Goal: Communication & Community: Answer question/provide support

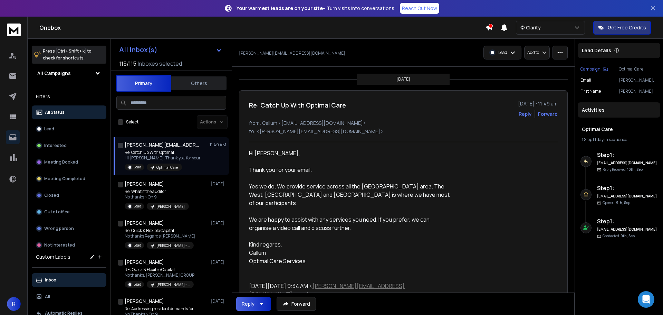
click at [190, 156] on div "Re: Catch Up With Optimal Hi [PERSON_NAME], Thank you for your Lead Optimal Care" at bounding box center [176, 160] width 102 height 21
click at [321, 156] on div "Hi [PERSON_NAME]," at bounding box center [350, 153] width 202 height 8
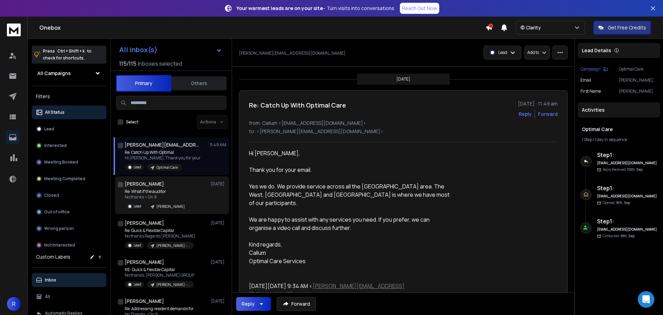
click at [183, 190] on div "Re: What if the auditor No thanks > On 9 Lead [PERSON_NAME]" at bounding box center [176, 199] width 102 height 21
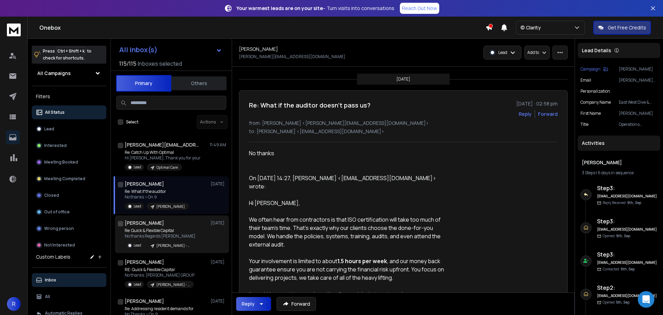
click at [189, 223] on div "[PERSON_NAME] [DATE]" at bounding box center [176, 222] width 102 height 7
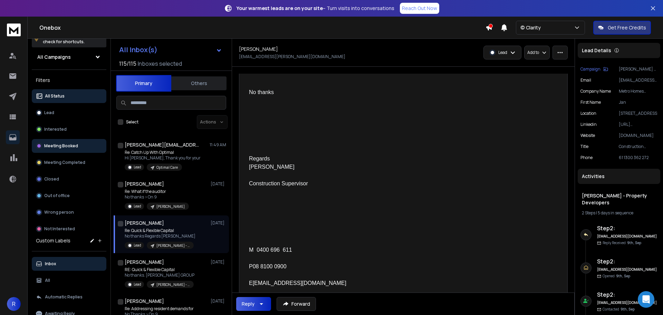
scroll to position [13, 0]
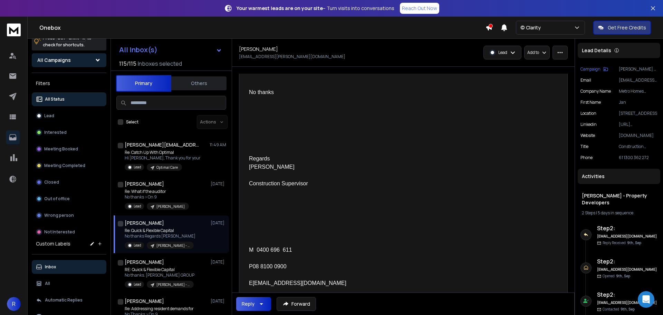
click at [98, 62] on icon at bounding box center [98, 60] width 6 height 6
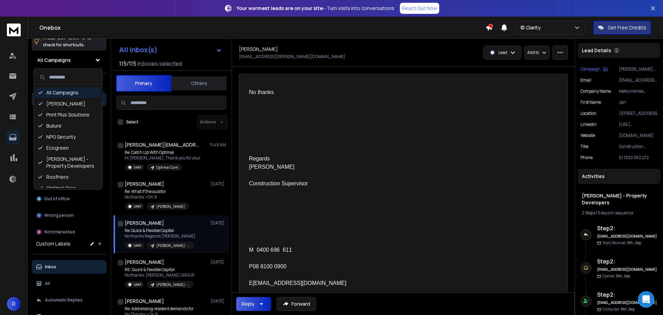
click at [50, 92] on div "All Campaigns" at bounding box center [68, 92] width 66 height 11
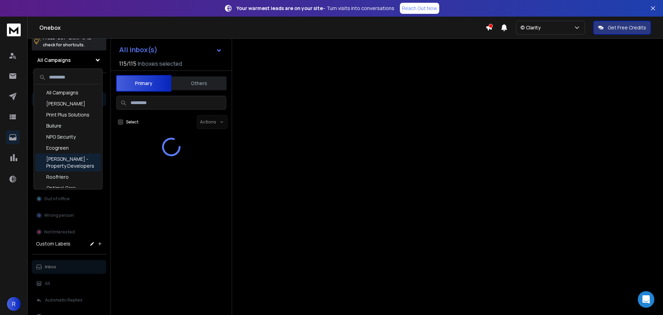
scroll to position [35, 0]
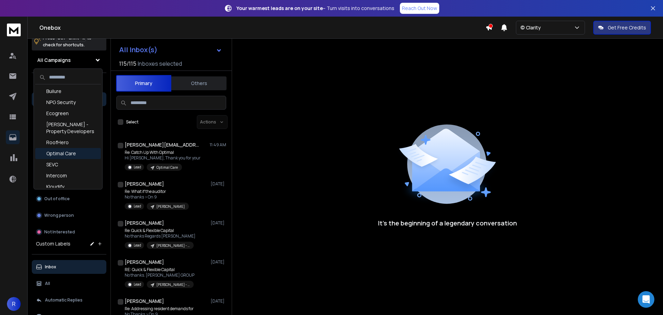
click at [56, 154] on div "Optimal Care" at bounding box center [68, 153] width 66 height 11
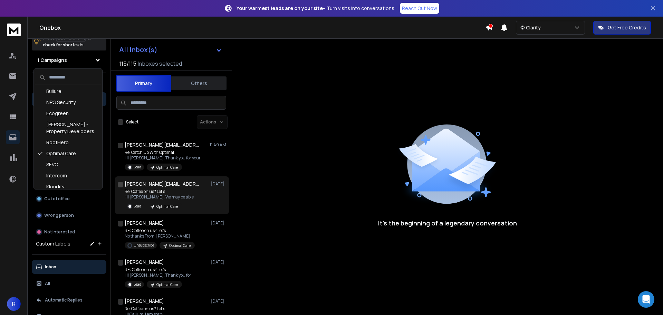
click at [196, 195] on div "Re: Coffee on us? Let’s Hi [PERSON_NAME], We may be able Lead Optimal Care" at bounding box center [176, 199] width 102 height 21
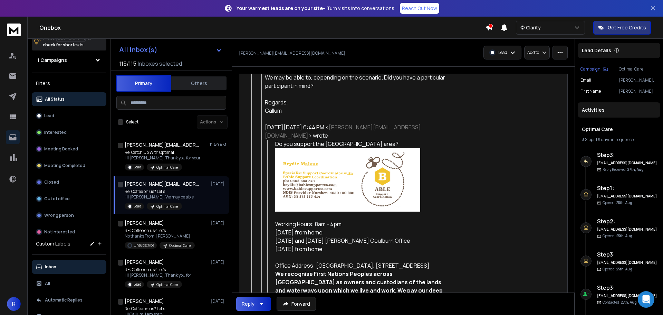
scroll to position [346, 0]
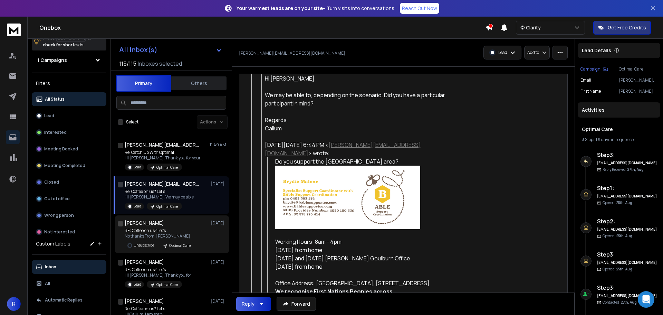
click at [186, 222] on div "[PERSON_NAME] [DATE]" at bounding box center [176, 222] width 102 height 7
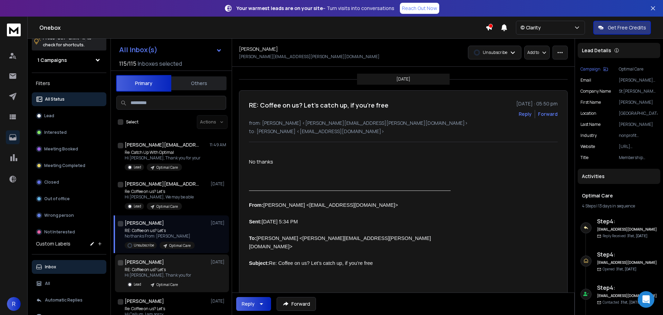
click at [180, 264] on div "[PERSON_NAME] [DATE]" at bounding box center [176, 261] width 102 height 7
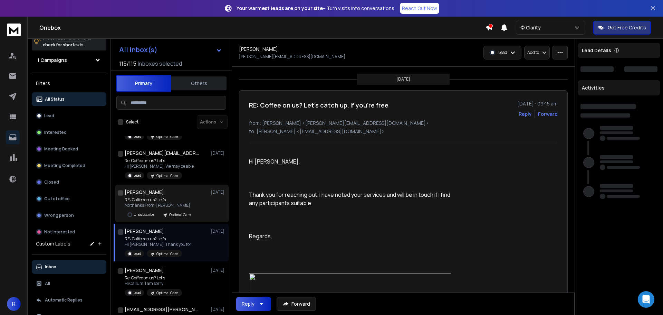
scroll to position [35, 0]
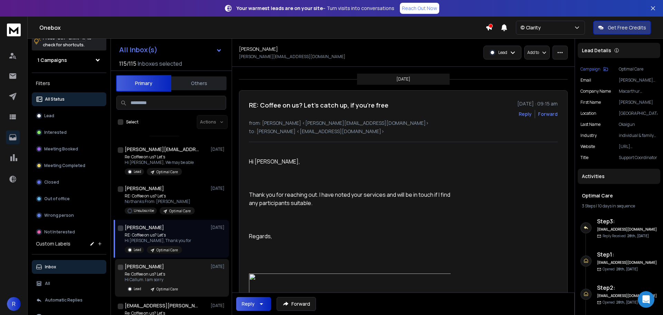
click at [182, 266] on div "[PERSON_NAME] [DATE]" at bounding box center [176, 266] width 102 height 7
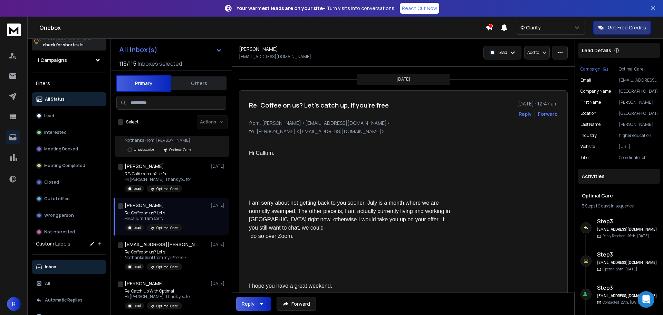
scroll to position [104, 0]
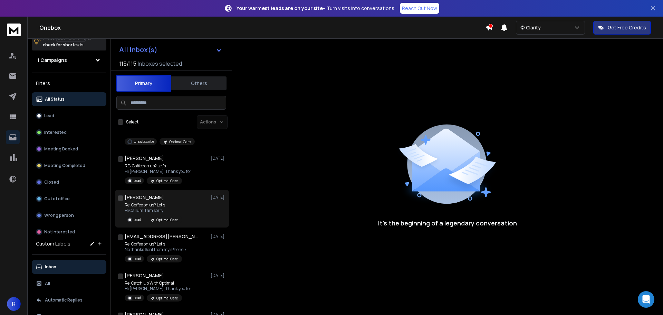
click at [177, 200] on div "[PERSON_NAME] [DATE]" at bounding box center [176, 197] width 102 height 7
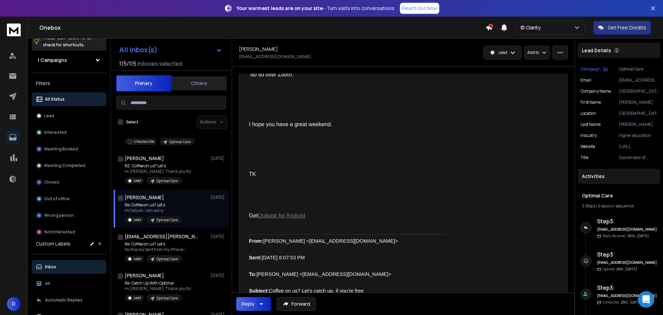
scroll to position [173, 0]
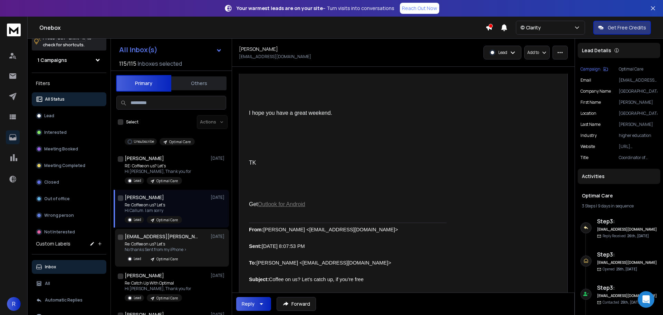
click at [193, 246] on div "Re: Coffee on us? Let’s No thanks Sent from my iPhone > Lead Optimal Care" at bounding box center [176, 251] width 102 height 21
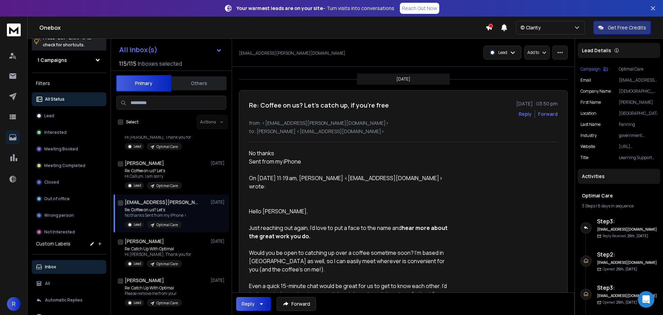
scroll to position [138, 0]
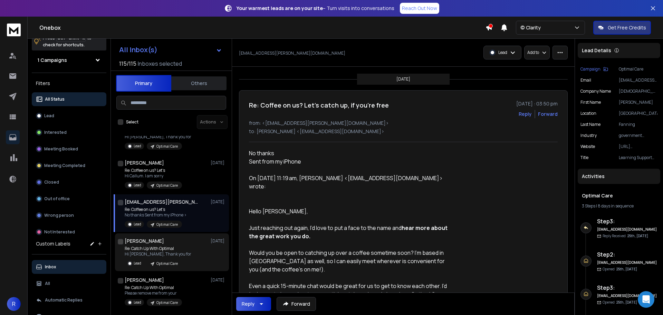
click at [189, 248] on div "Re: Catch Up With Optimal Hi Callum, Thank you for Lead Optimal Care" at bounding box center [176, 256] width 102 height 21
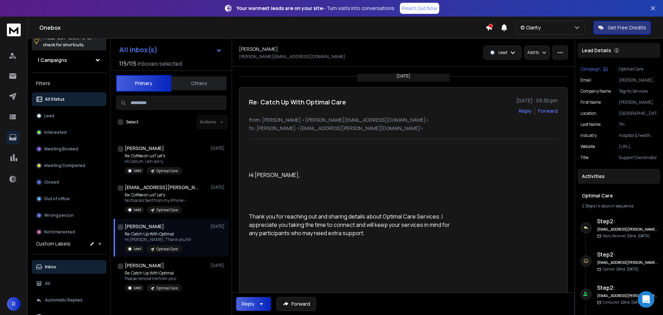
scroll to position [0, 0]
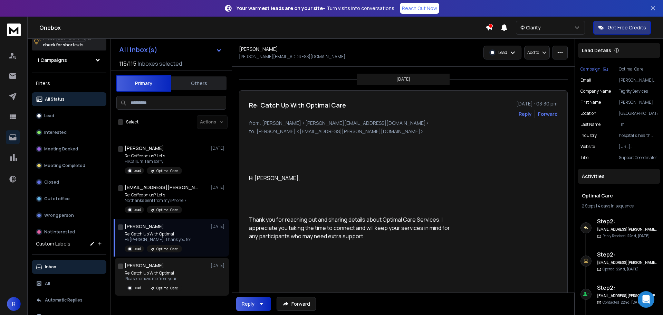
click at [186, 265] on div "[PERSON_NAME] [DATE]" at bounding box center [176, 265] width 102 height 7
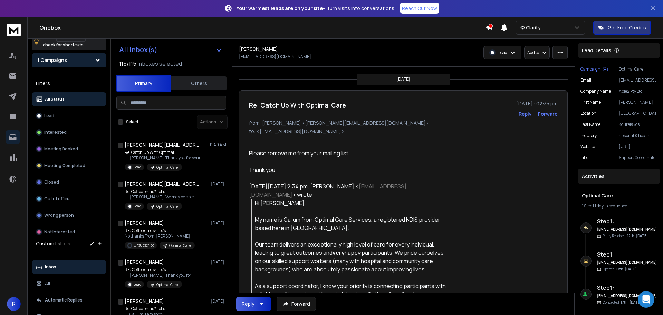
click at [81, 56] on button "1 Campaigns" at bounding box center [69, 60] width 75 height 14
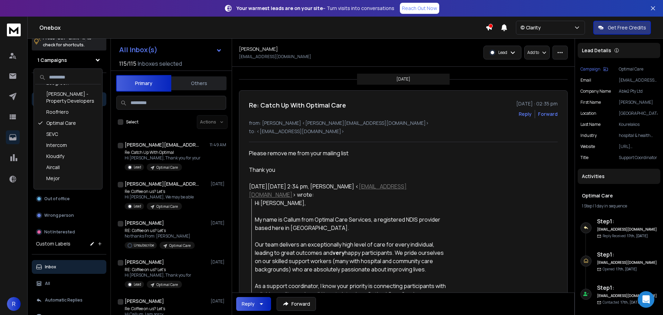
scroll to position [69, 0]
click at [56, 119] on div "Optimal Care" at bounding box center [68, 118] width 66 height 11
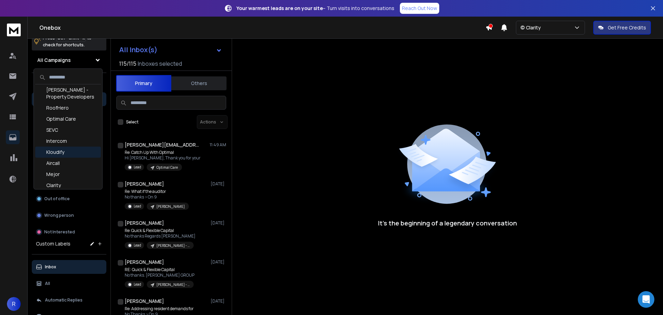
click at [64, 152] on div "Kloudify" at bounding box center [68, 152] width 66 height 11
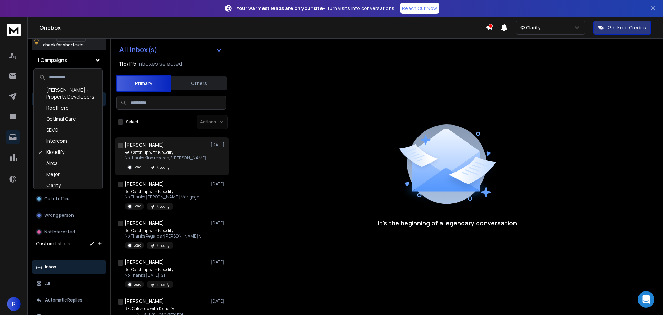
click at [185, 138] on div "[PERSON_NAME] [DATE] Re: Catch up with Kloudify No thanks Kind regards, *[PERSO…" at bounding box center [172, 156] width 114 height 38
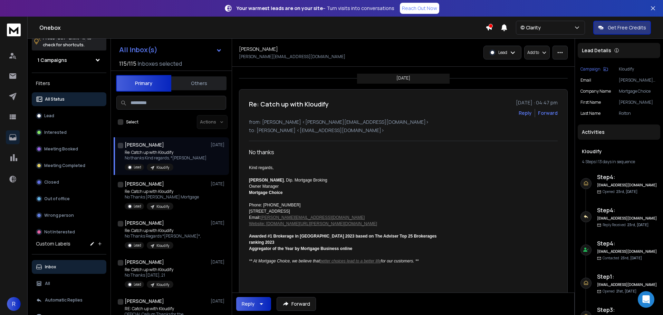
scroll to position [0, 0]
click at [95, 60] on icon at bounding box center [98, 60] width 6 height 6
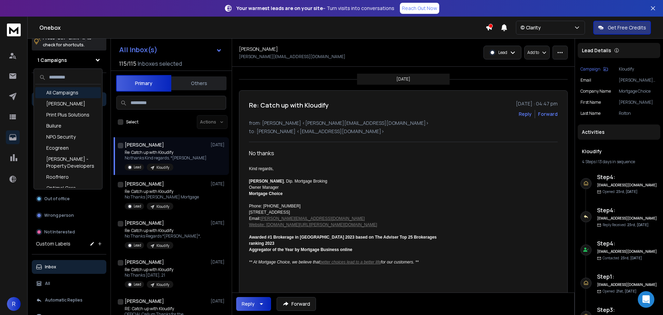
click at [54, 92] on div "All Campaigns" at bounding box center [68, 92] width 66 height 11
